Goal: Task Accomplishment & Management: Manage account settings

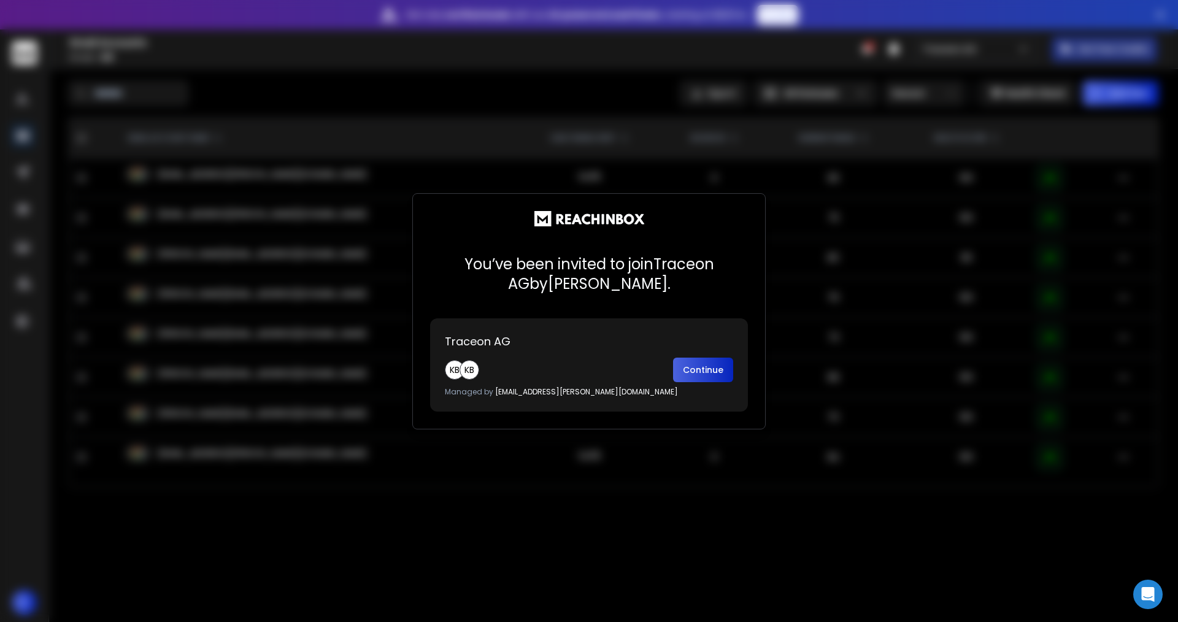
click at [719, 369] on button "Continue" at bounding box center [703, 370] width 60 height 25
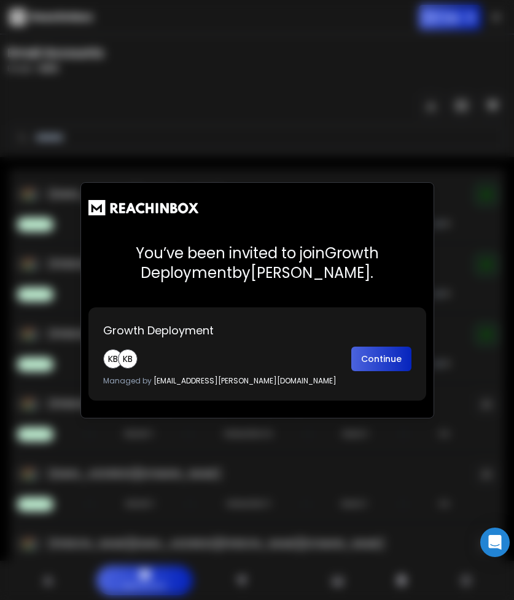
click at [386, 363] on button "Continue" at bounding box center [381, 359] width 60 height 25
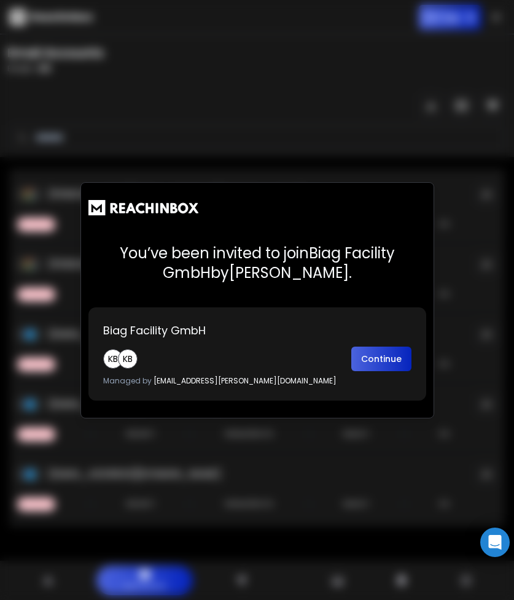
click at [392, 362] on button "Continue" at bounding box center [381, 359] width 60 height 25
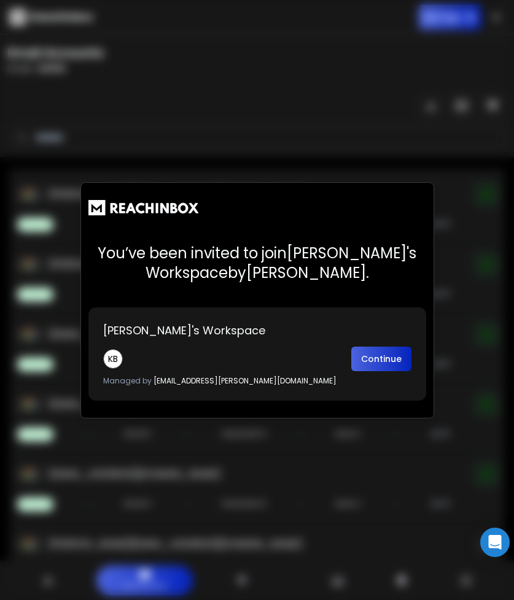
click at [374, 363] on button "Continue" at bounding box center [381, 359] width 60 height 25
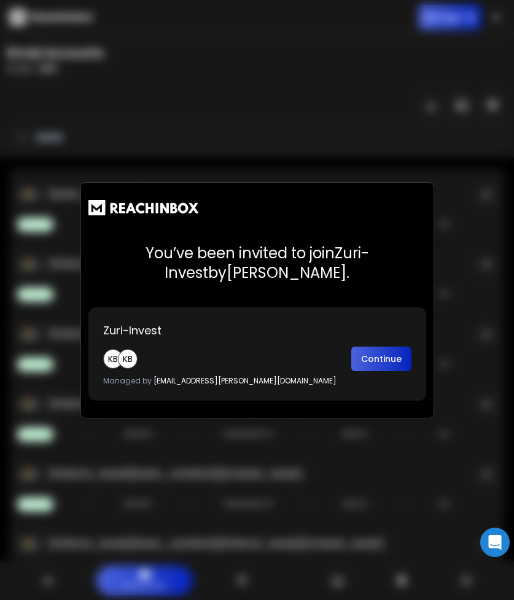
click at [386, 365] on button "Continue" at bounding box center [381, 359] width 60 height 25
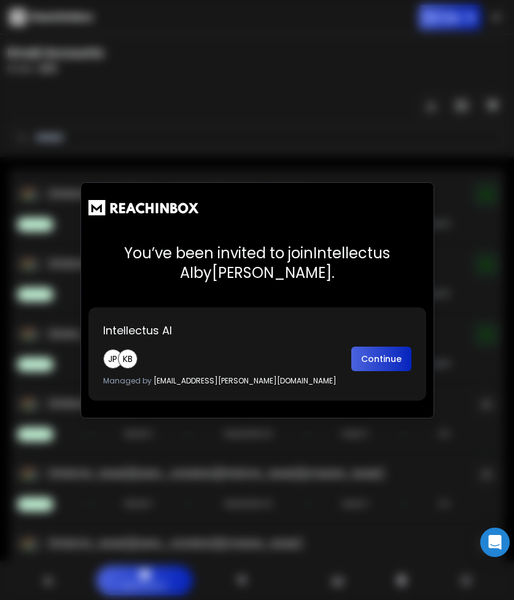
click at [380, 357] on button "Continue" at bounding box center [381, 359] width 60 height 25
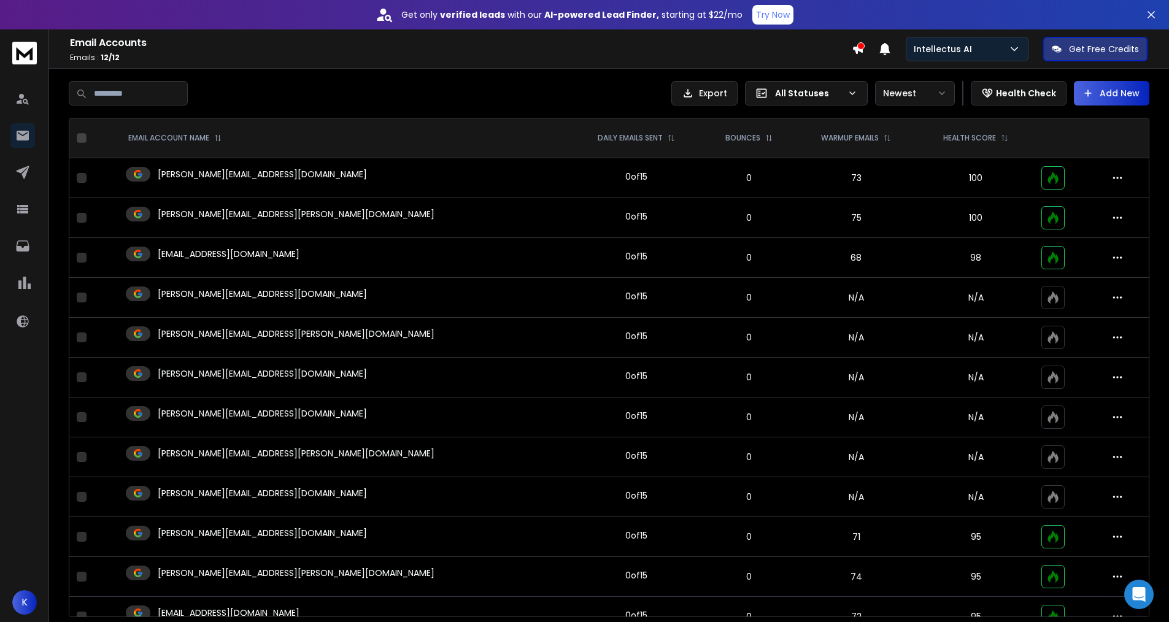
click at [504, 49] on div "Intellectus AI" at bounding box center [967, 49] width 107 height 12
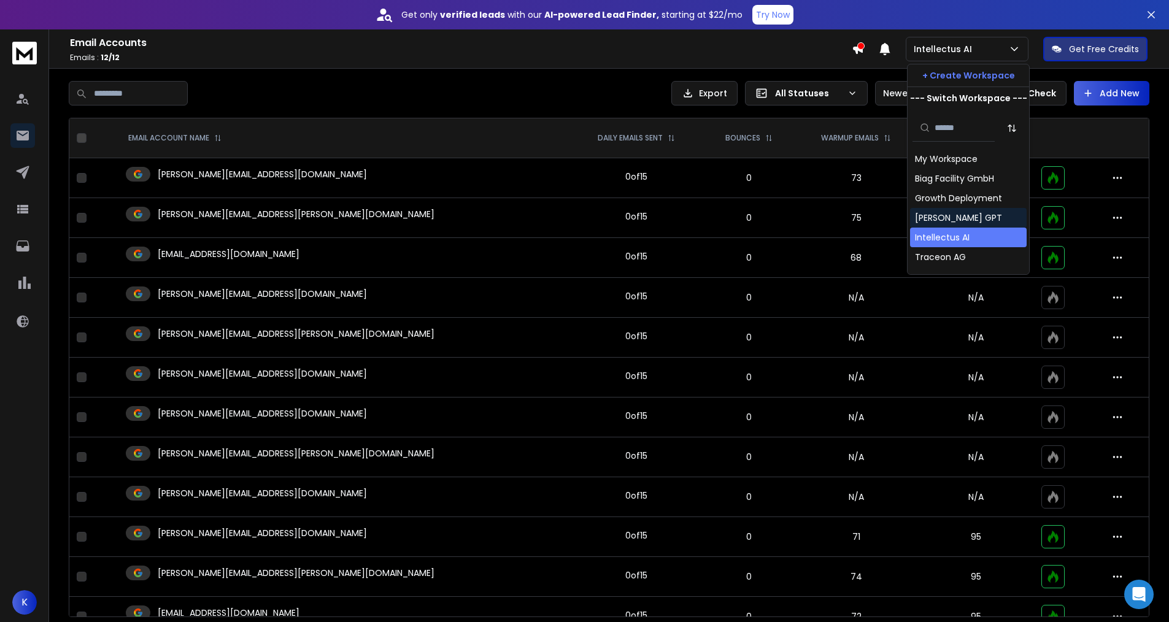
click at [504, 93] on div at bounding box center [366, 93] width 595 height 25
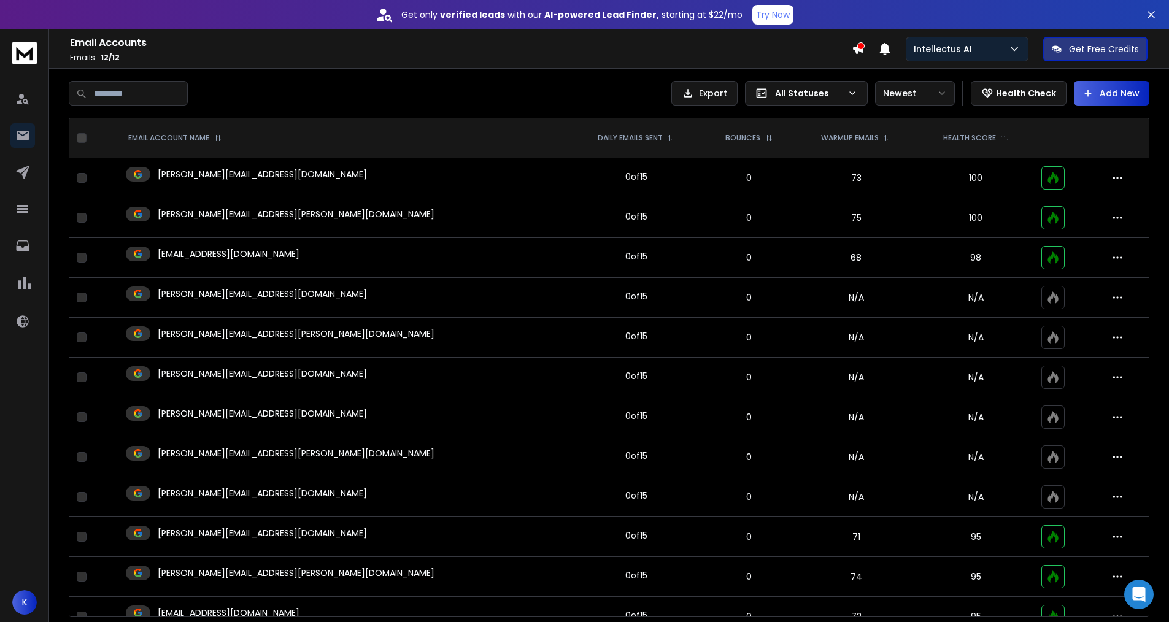
click at [504, 52] on p "Intellectus AI" at bounding box center [945, 49] width 63 height 12
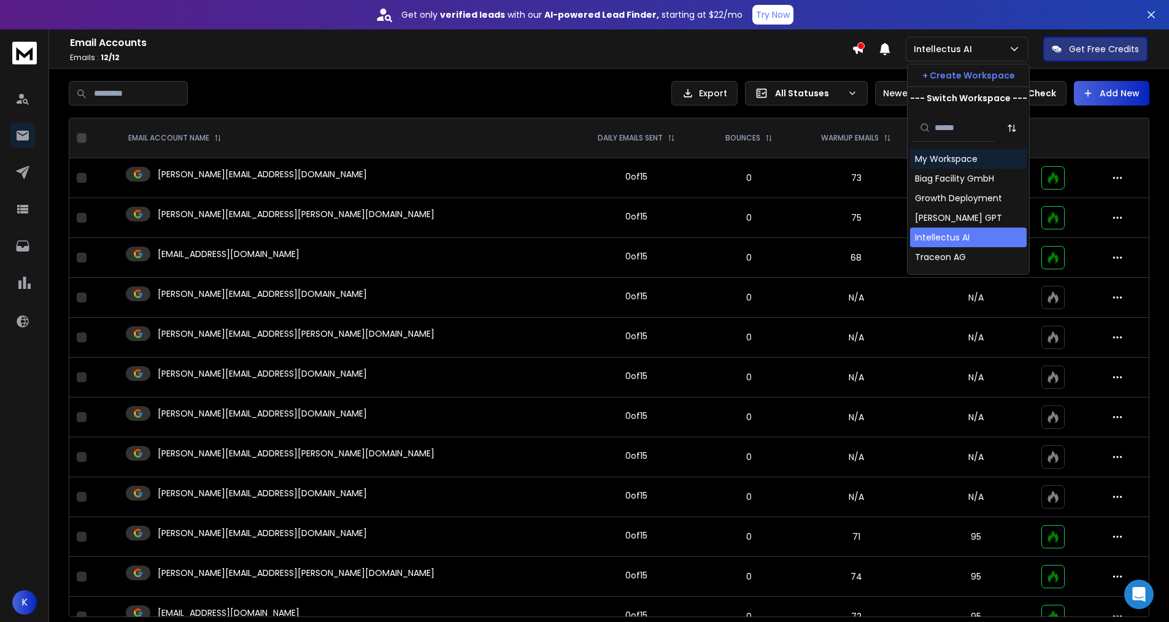
click at [504, 104] on div at bounding box center [366, 93] width 595 height 25
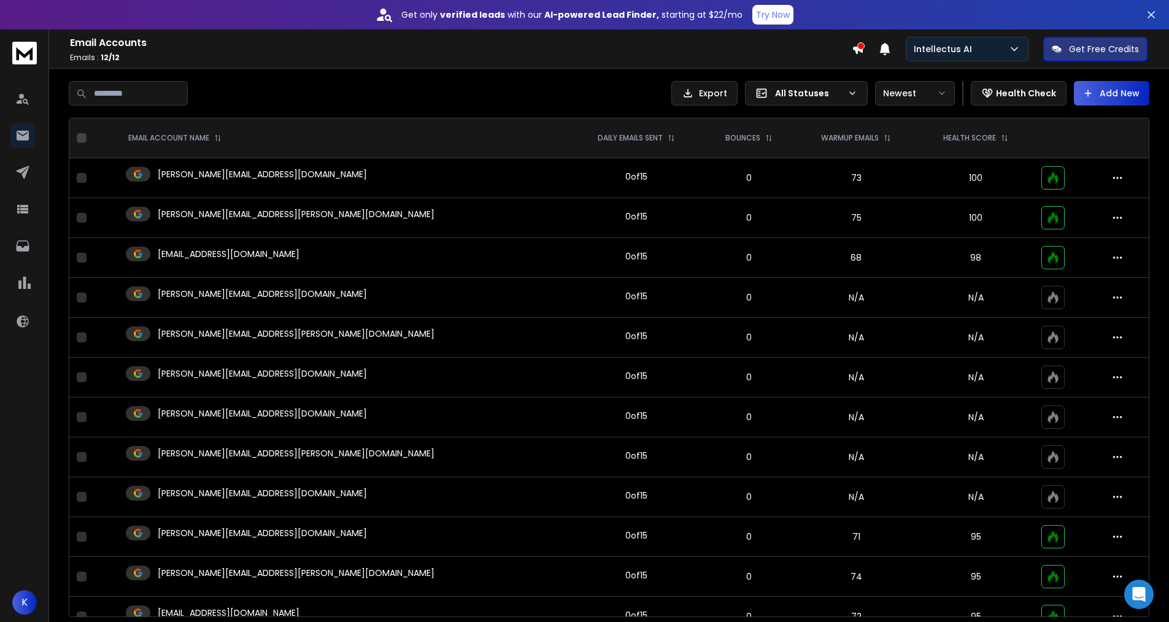
click at [504, 47] on div "Intellectus AI" at bounding box center [967, 49] width 107 height 12
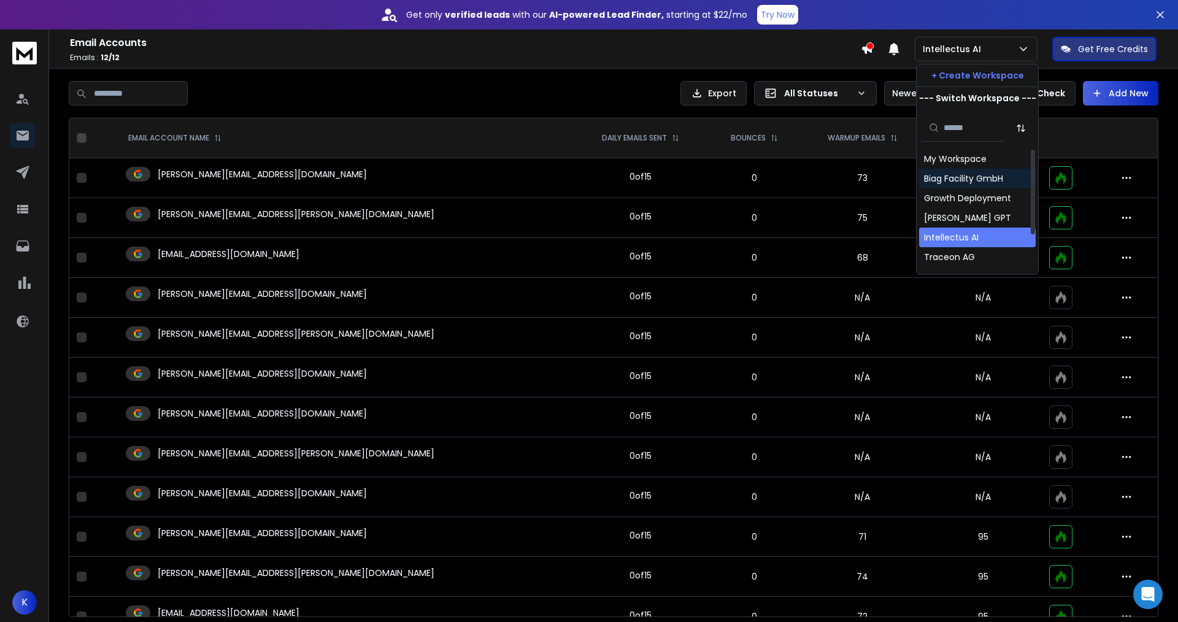
click at [504, 181] on div "Biag Facility GmbH" at bounding box center [963, 178] width 79 height 12
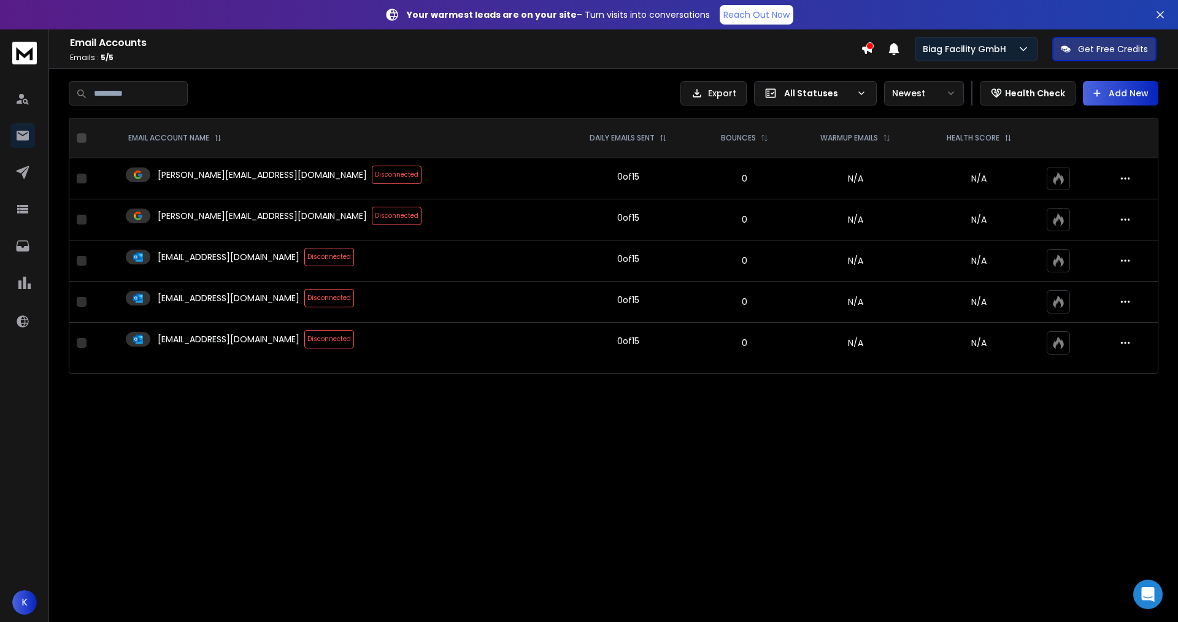
click at [976, 55] on p "Biag Facility GmbH" at bounding box center [967, 49] width 88 height 12
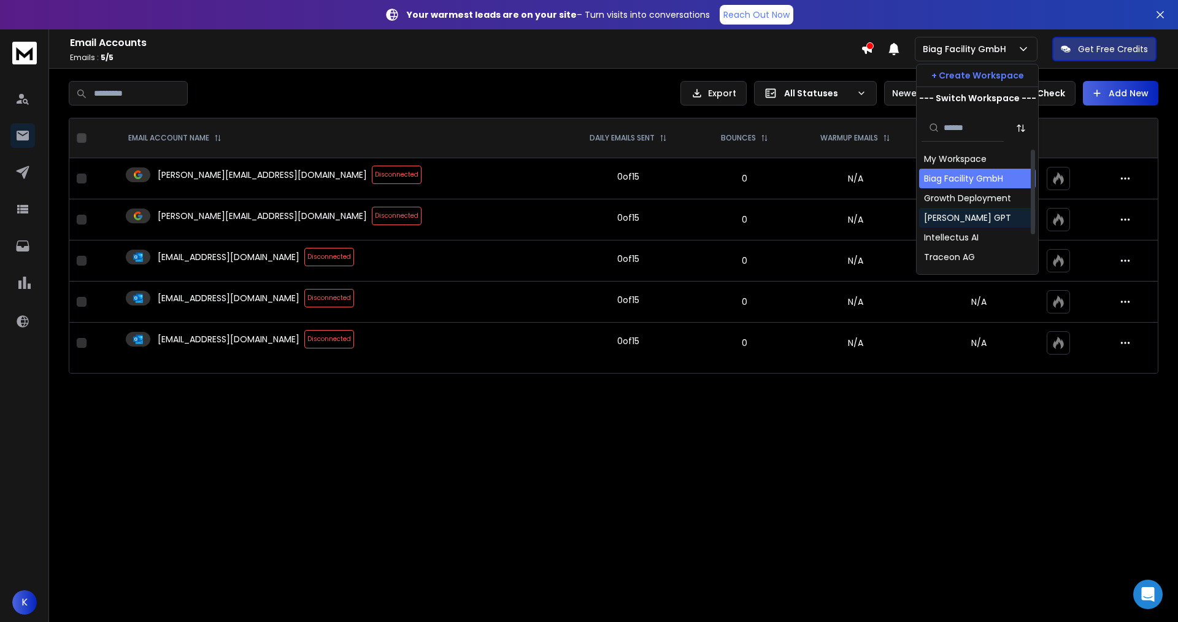
click at [956, 220] on div "[PERSON_NAME] GPT" at bounding box center [967, 218] width 87 height 12
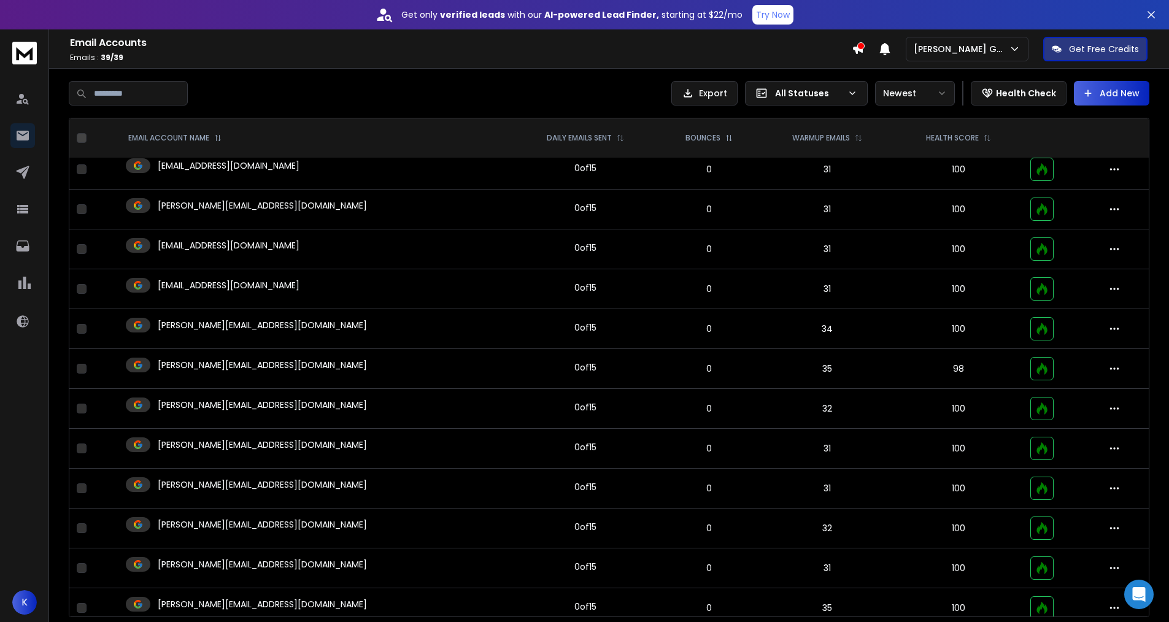
scroll to position [1107, 0]
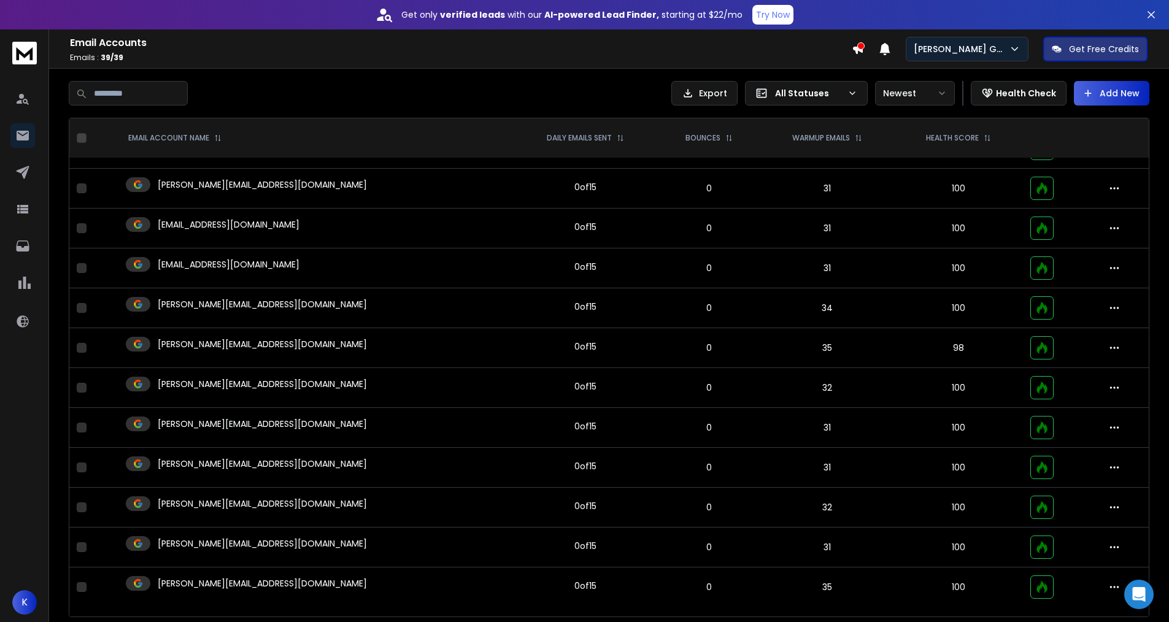
click at [984, 52] on div "[PERSON_NAME] GPT" at bounding box center [967, 49] width 107 height 12
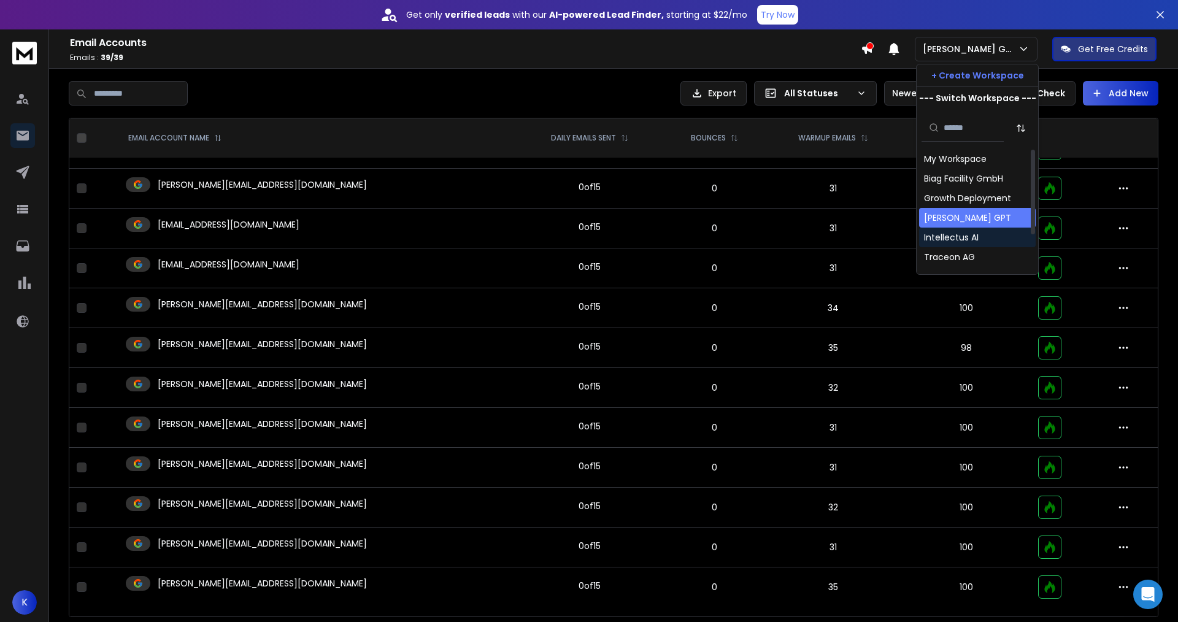
click at [965, 235] on div "Intellectus AI" at bounding box center [951, 237] width 55 height 12
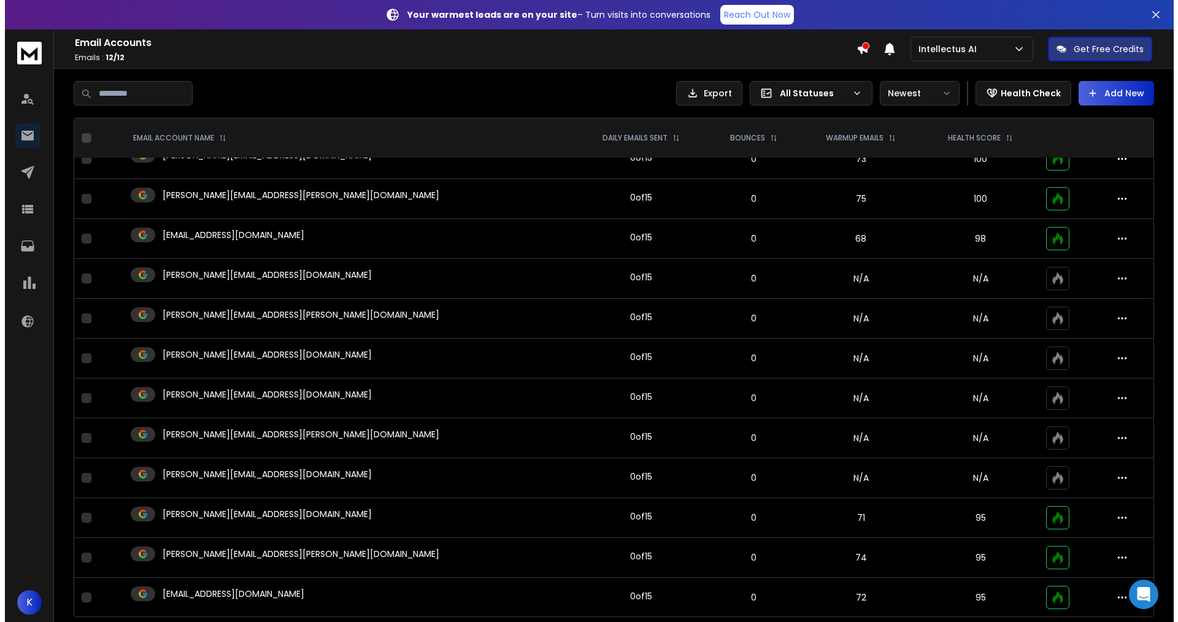
scroll to position [29, 0]
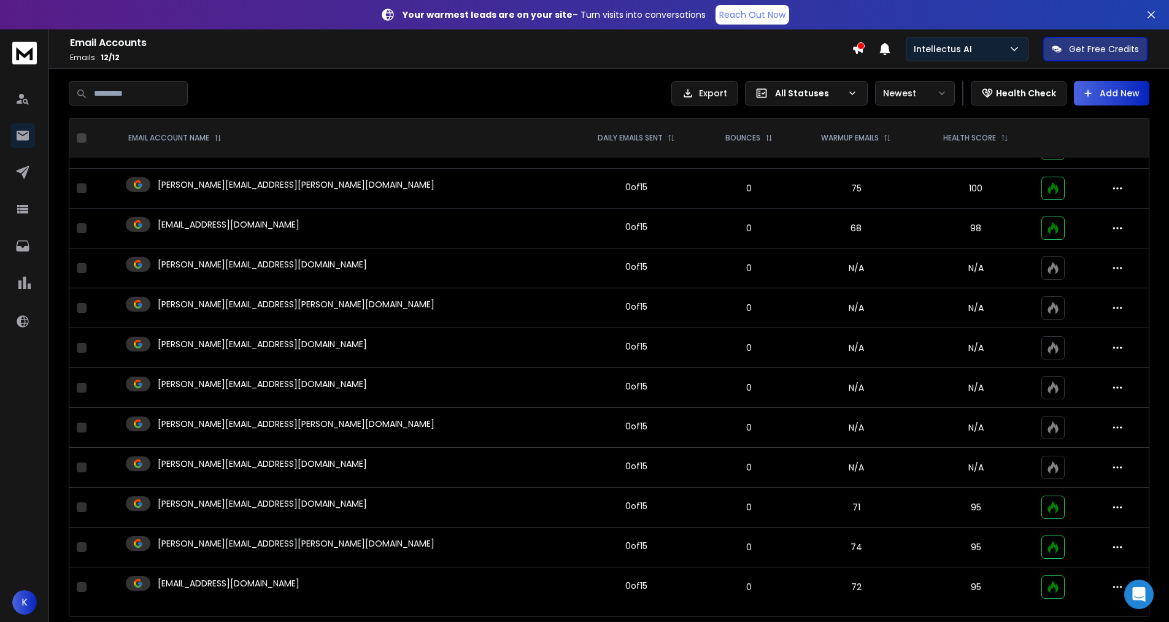
click at [970, 48] on p "Intellectus AI" at bounding box center [945, 49] width 63 height 12
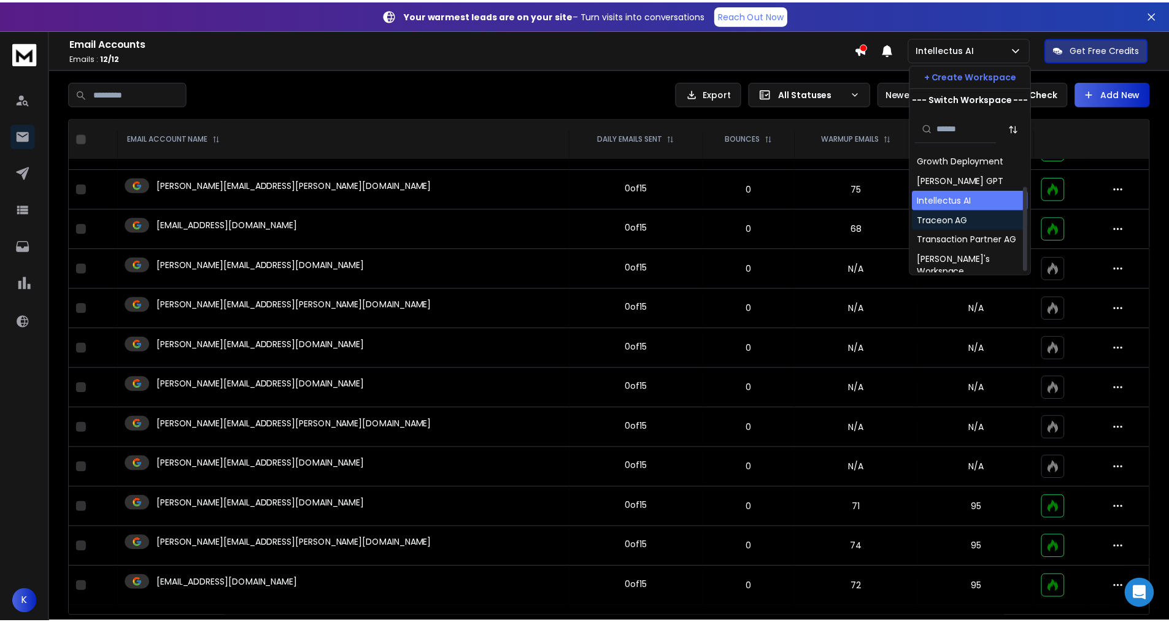
scroll to position [54, 0]
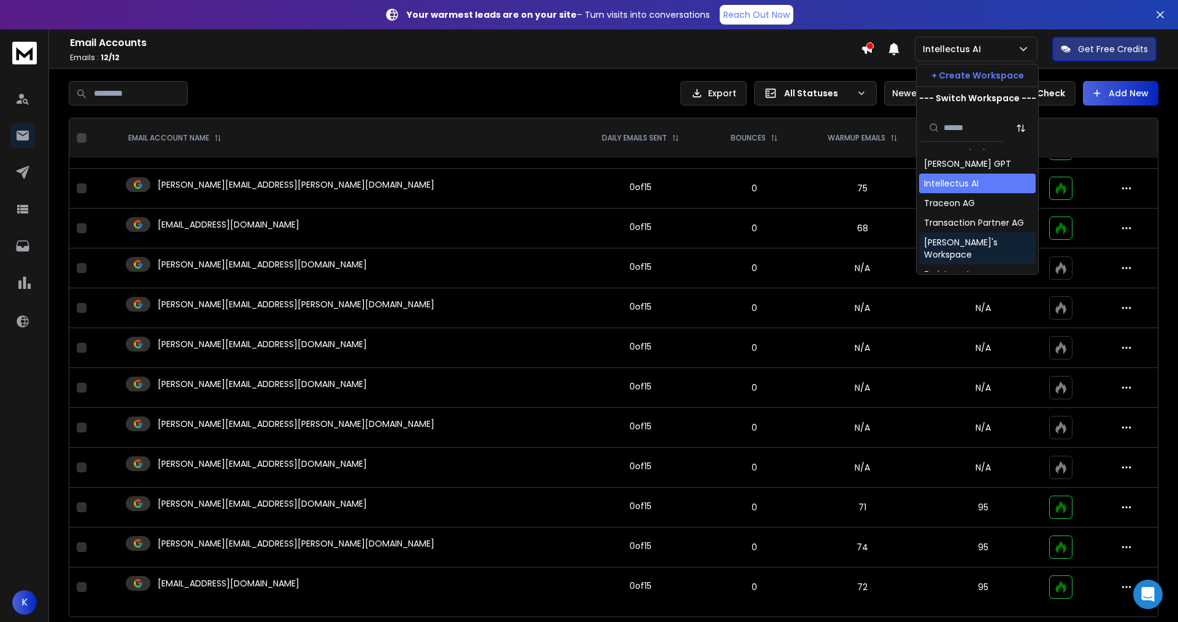
click at [338, 91] on div at bounding box center [371, 93] width 605 height 25
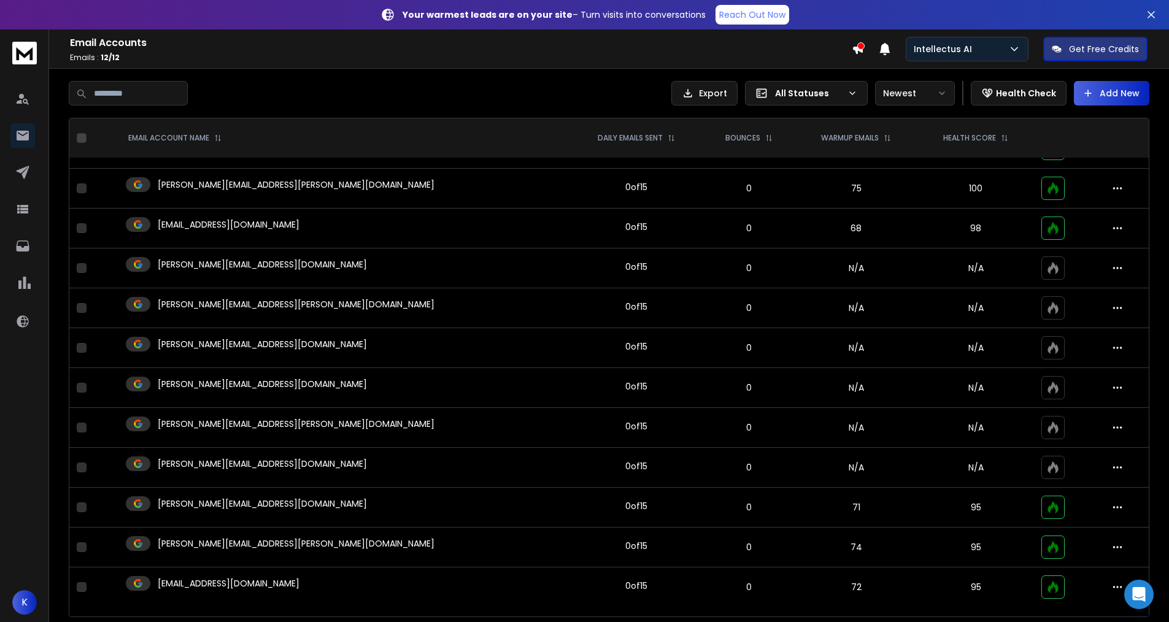
click at [1012, 48] on icon "button" at bounding box center [1014, 49] width 12 height 12
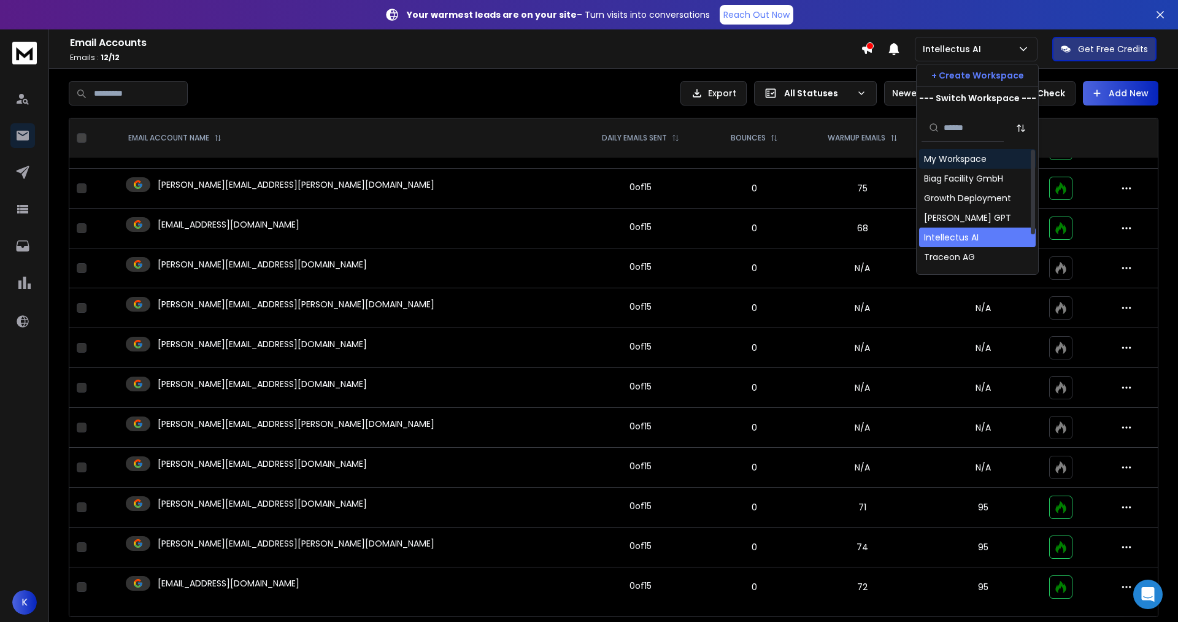
click at [962, 161] on div "My Workspace" at bounding box center [955, 159] width 63 height 12
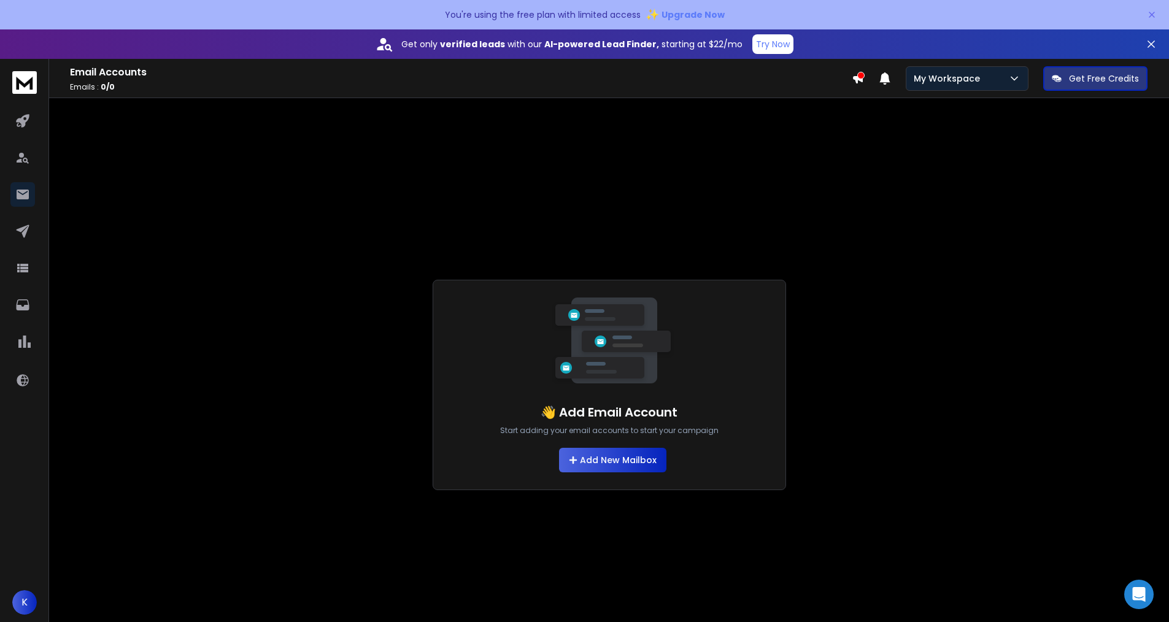
click at [945, 74] on p "My Workspace" at bounding box center [949, 78] width 71 height 12
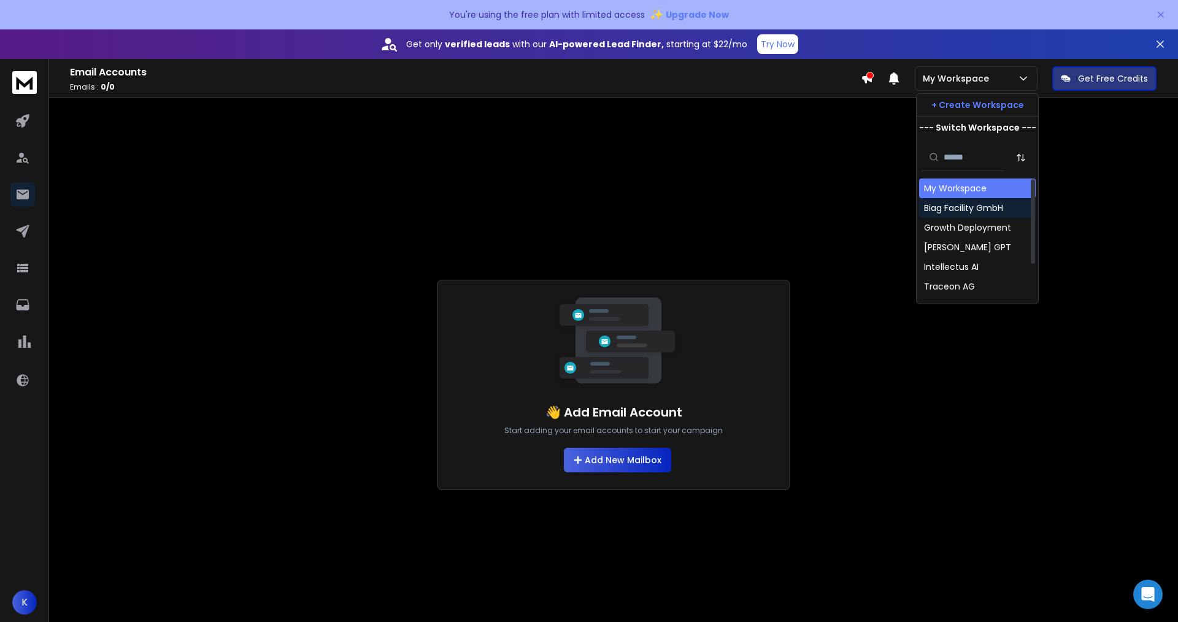
click at [954, 207] on div "Biag Facility GmbH" at bounding box center [963, 208] width 79 height 12
